Goal: Information Seeking & Learning: Check status

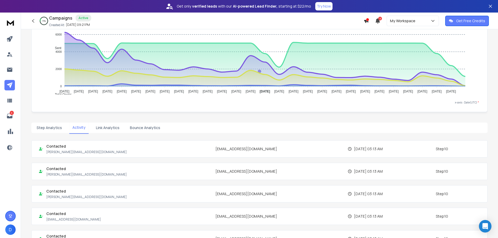
scroll to position [154, 0]
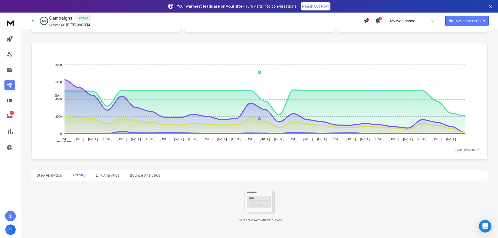
scroll to position [101, 0]
click at [81, 147] on div "Leads Contacted 0 Open Rate - 16978 Total Click Rate - 1916 Total Reply Rate - …" at bounding box center [259, 107] width 456 height 247
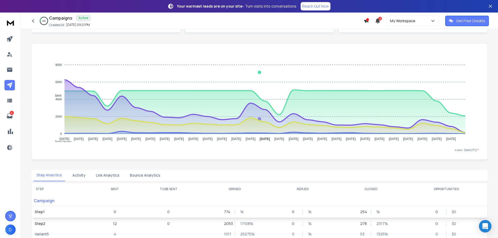
click at [52, 176] on button "Step Analytics" at bounding box center [49, 175] width 32 height 12
click at [78, 177] on button "Activity" at bounding box center [78, 176] width 19 height 12
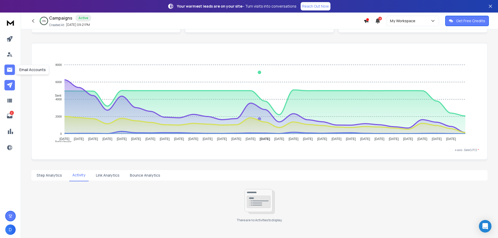
click at [13, 71] on link at bounding box center [9, 70] width 10 height 10
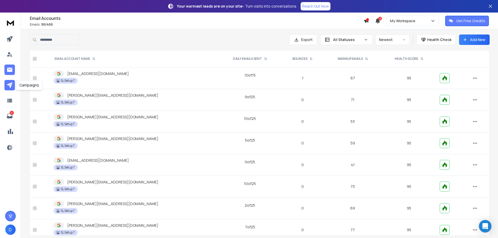
click at [8, 86] on icon at bounding box center [10, 85] width 6 height 6
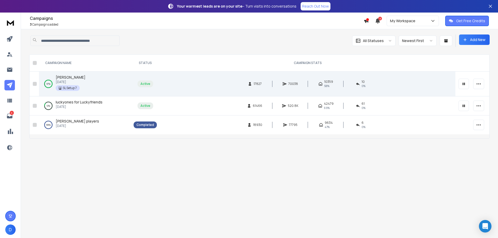
click at [105, 86] on div "97 % Mr Reel 25 days ago SL Setup 7" at bounding box center [84, 84] width 81 height 18
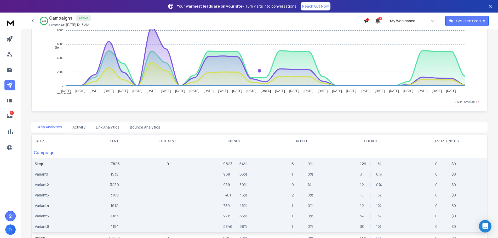
scroll to position [157, 0]
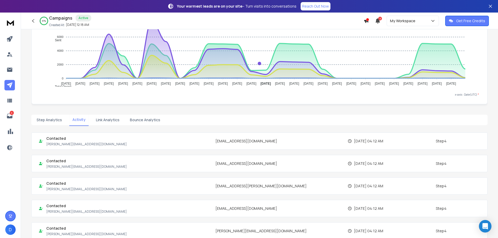
click at [79, 123] on button "Activity" at bounding box center [78, 120] width 19 height 12
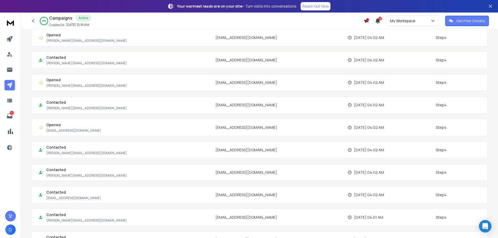
scroll to position [2702, 0]
